Goal: Information Seeking & Learning: Check status

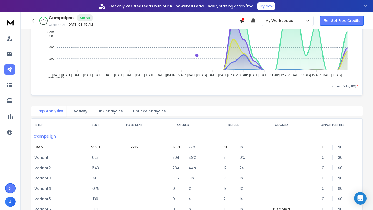
scroll to position [240, 0]
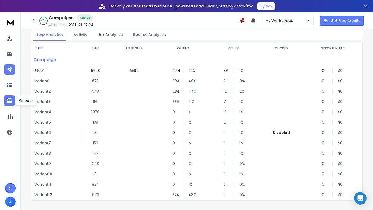
click at [4, 101] on link at bounding box center [9, 101] width 10 height 10
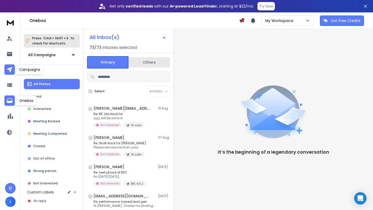
click at [7, 70] on icon at bounding box center [9, 70] width 6 height 6
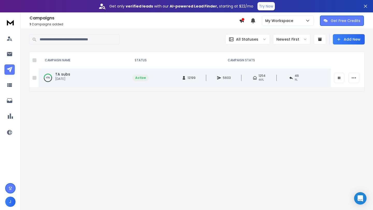
click at [102, 77] on div "45 % TA subs 18 days ago" at bounding box center [84, 78] width 80 height 12
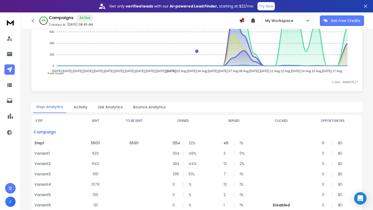
scroll to position [240, 0]
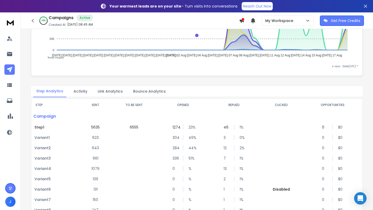
scroll to position [240, 0]
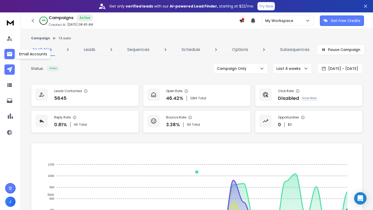
click at [12, 54] on icon at bounding box center [9, 54] width 5 height 4
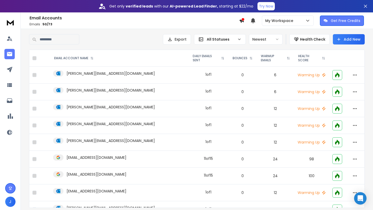
click at [67, 37] on input at bounding box center [54, 39] width 50 height 10
type input "*"
type input "****"
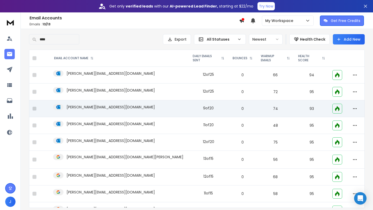
scroll to position [82, 0]
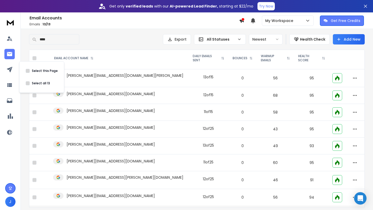
click at [33, 59] on button "Select this Page" at bounding box center [34, 58] width 4 height 4
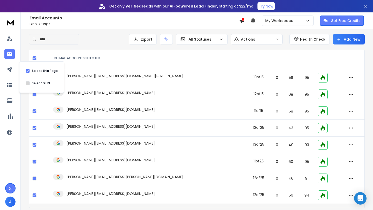
click at [33, 59] on button "Select this Page" at bounding box center [34, 58] width 4 height 4
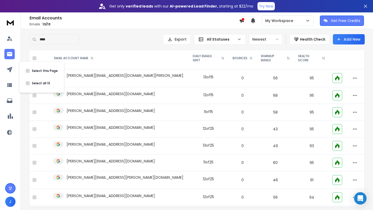
click at [70, 35] on input "****" at bounding box center [54, 39] width 50 height 10
click at [73, 29] on div "Email Accounts Emails : 13 / 13 My Workspace Get Free Credits" at bounding box center [186, 20] width 373 height 17
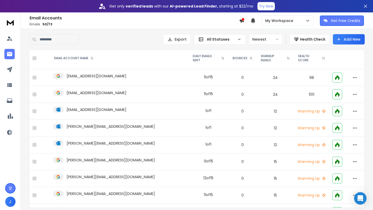
click at [65, 37] on input at bounding box center [54, 39] width 50 height 10
type input "*"
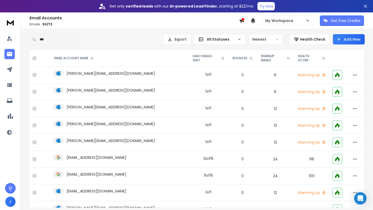
type input "****"
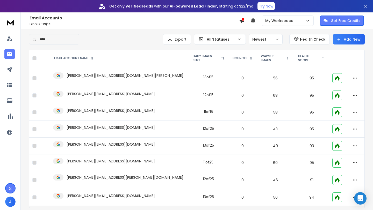
scroll to position [0, 0]
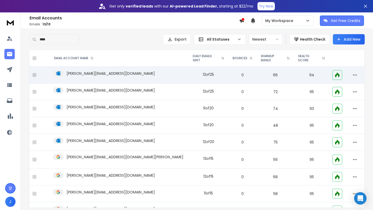
click at [105, 82] on td "[PERSON_NAME][EMAIL_ADDRESS][DOMAIN_NAME]" at bounding box center [119, 75] width 139 height 17
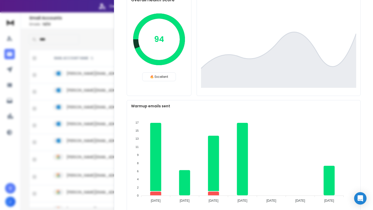
scroll to position [198, 0]
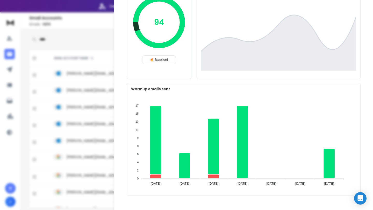
click at [76, 114] on div at bounding box center [186, 105] width 373 height 210
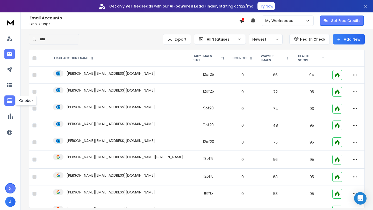
click at [10, 101] on icon at bounding box center [9, 100] width 5 height 5
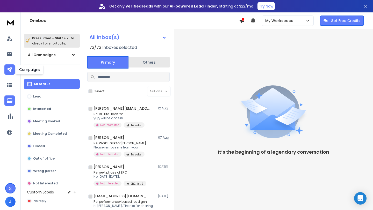
click at [8, 69] on icon at bounding box center [9, 69] width 5 height 5
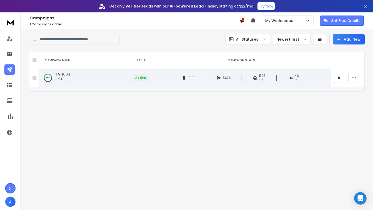
click at [87, 78] on div "46 % TA subs 18 days ago" at bounding box center [84, 78] width 80 height 12
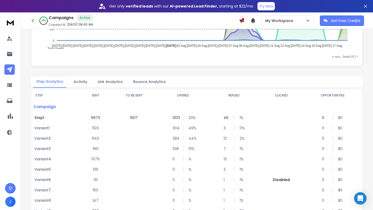
scroll to position [240, 0]
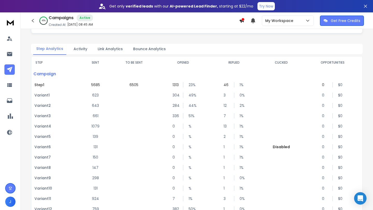
scroll to position [240, 0]
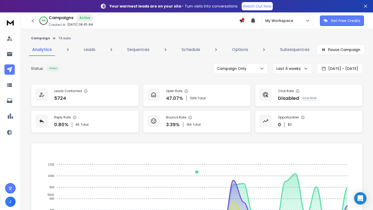
scroll to position [240, 0]
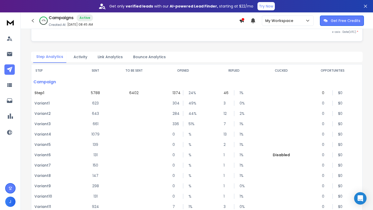
scroll to position [240, 0]
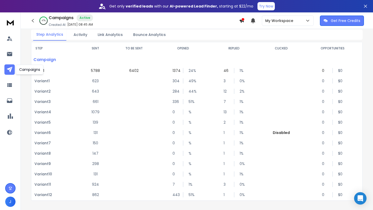
click at [12, 68] on icon at bounding box center [9, 70] width 6 height 6
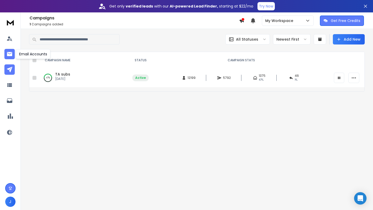
click at [11, 55] on icon at bounding box center [9, 54] width 5 height 4
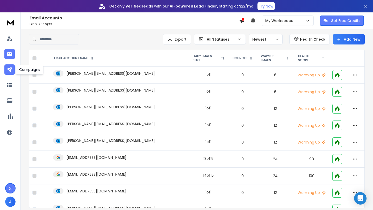
click at [11, 69] on icon at bounding box center [9, 70] width 6 height 6
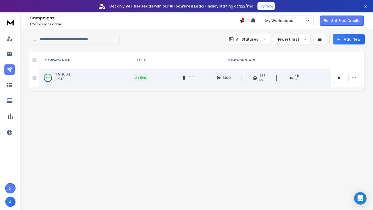
click at [121, 73] on div "47 % TA subs 18 days ago" at bounding box center [84, 78] width 80 height 12
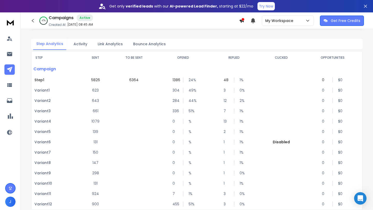
scroll to position [240, 0]
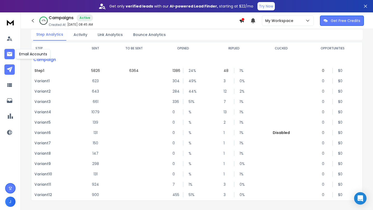
click at [8, 59] on link at bounding box center [9, 54] width 10 height 10
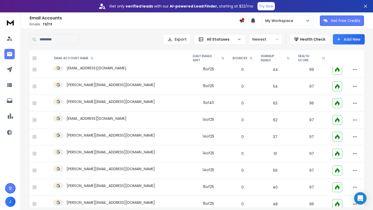
scroll to position [1092, 0]
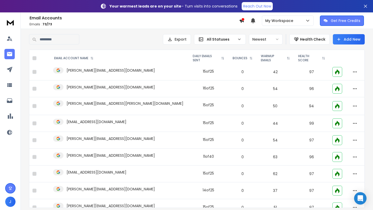
scroll to position [1092, 0]
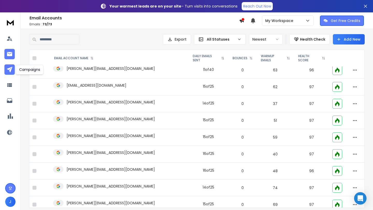
click at [11, 69] on icon at bounding box center [9, 70] width 6 height 6
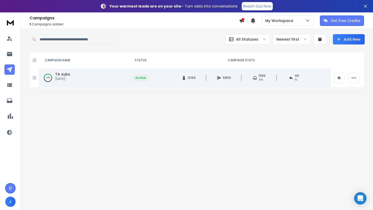
click at [84, 81] on div "47 % TA subs [DATE]" at bounding box center [84, 78] width 80 height 12
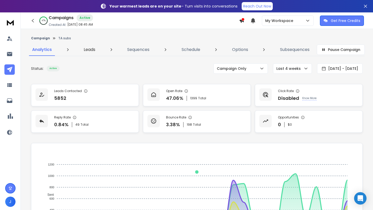
click at [86, 51] on p "Leads" at bounding box center [90, 50] width 12 height 6
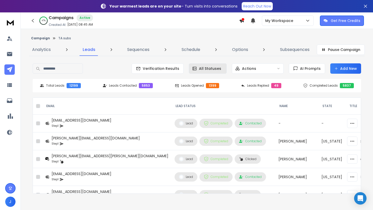
click at [214, 69] on p "All Statuses" at bounding box center [210, 68] width 22 height 5
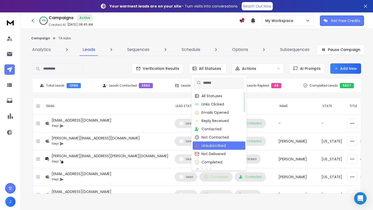
click at [215, 147] on p "Unsubscribed" at bounding box center [214, 145] width 24 height 5
